Goal: Navigation & Orientation: Understand site structure

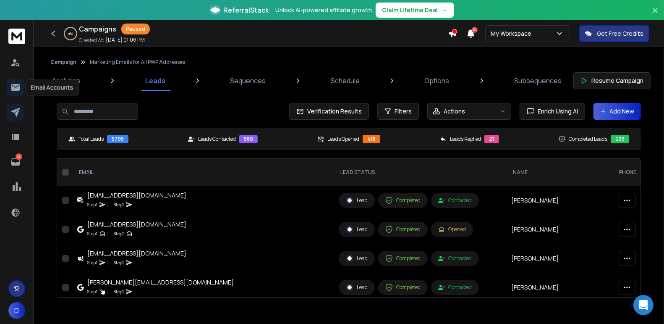
click at [17, 88] on icon at bounding box center [15, 87] width 8 height 7
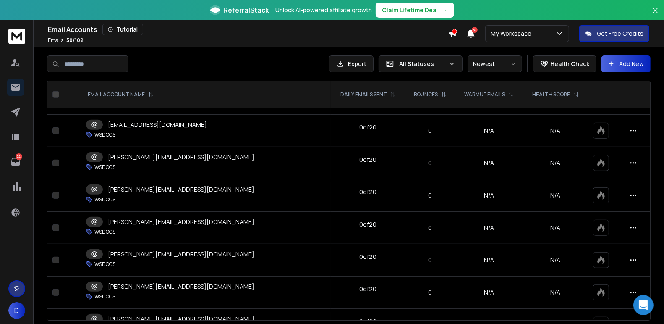
scroll to position [546, 0]
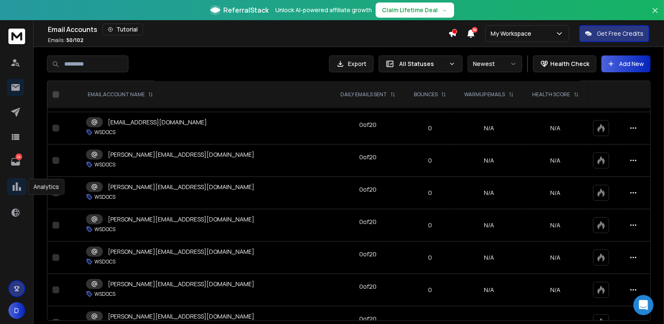
click at [18, 182] on icon at bounding box center [16, 186] width 13 height 13
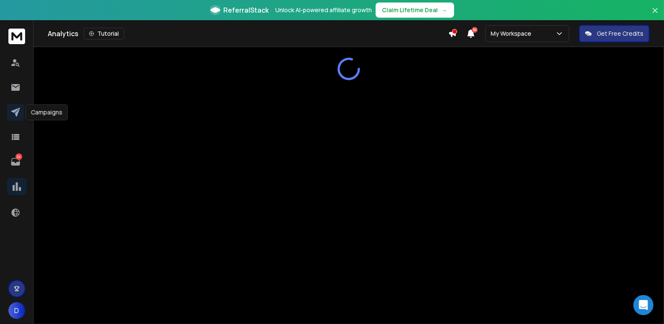
click at [16, 112] on icon at bounding box center [15, 112] width 9 height 9
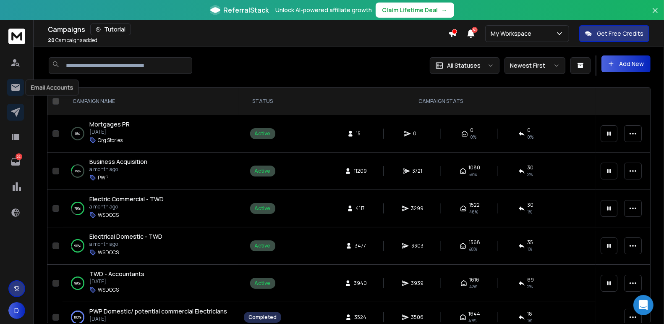
click at [19, 88] on icon at bounding box center [15, 87] width 8 height 7
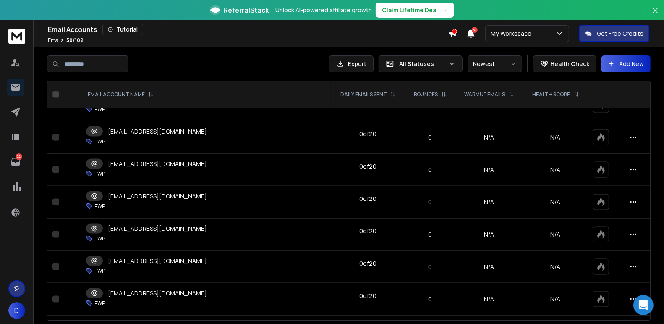
scroll to position [1295, 0]
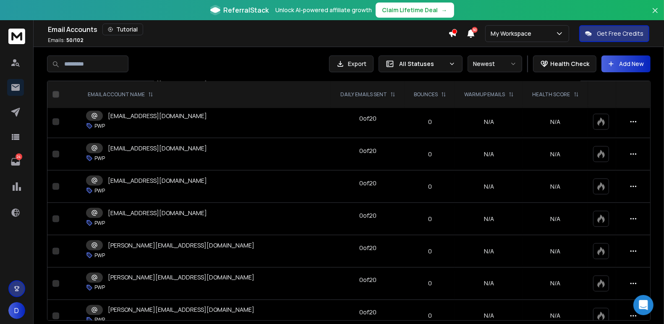
click at [345, 93] on div "DAILY EMAILS SENT" at bounding box center [367, 94] width 61 height 7
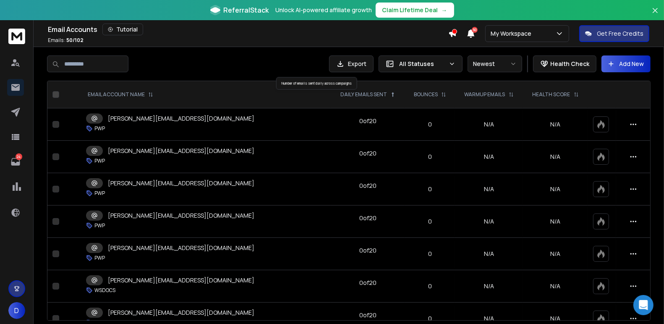
click at [340, 96] on p "DAILY EMAILS SENT" at bounding box center [363, 94] width 47 height 7
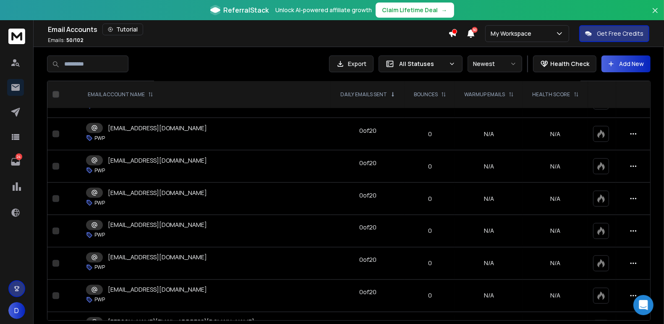
scroll to position [1413, 0]
